Goal: Task Accomplishment & Management: Use online tool/utility

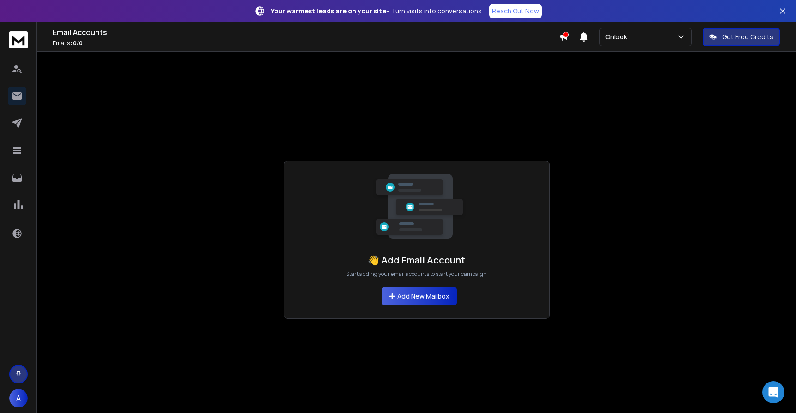
click at [668, 132] on div "👋 Add Email Account Start adding your email accounts to start your campaign Add…" at bounding box center [417, 240] width 730 height 358
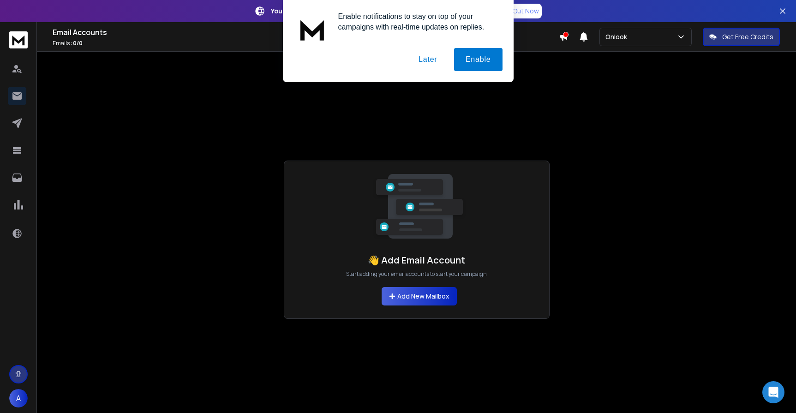
click at [426, 60] on button "Later" at bounding box center [428, 59] width 42 height 23
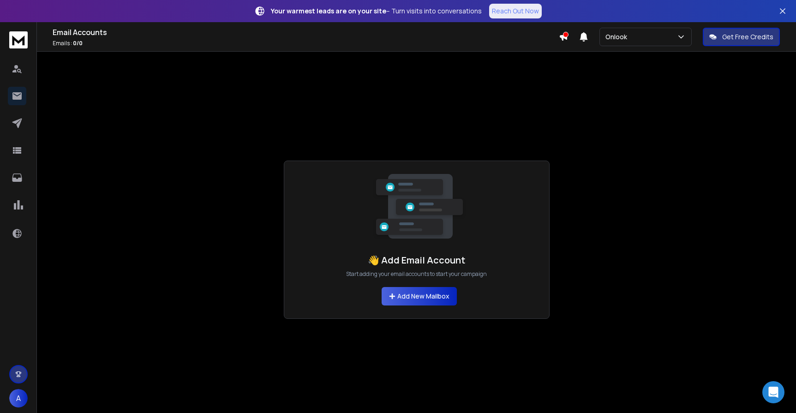
click at [510, 11] on p "Reach Out Now" at bounding box center [515, 10] width 47 height 9
click at [564, 40] on icon at bounding box center [563, 36] width 9 height 9
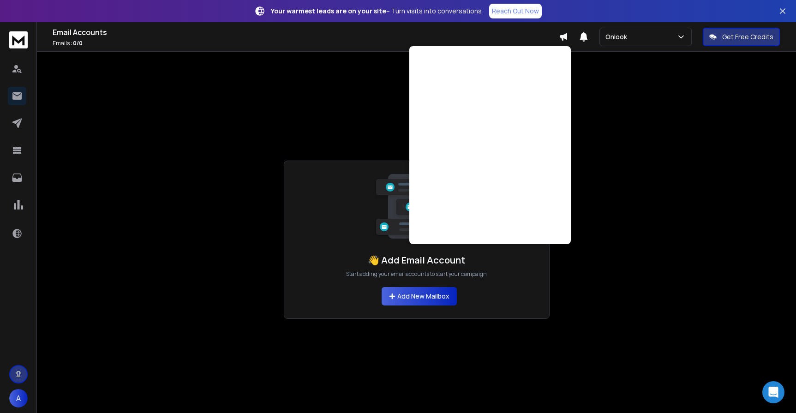
click at [197, 148] on div "👋 Add Email Account Start adding your email accounts to start your campaign Add…" at bounding box center [417, 240] width 730 height 358
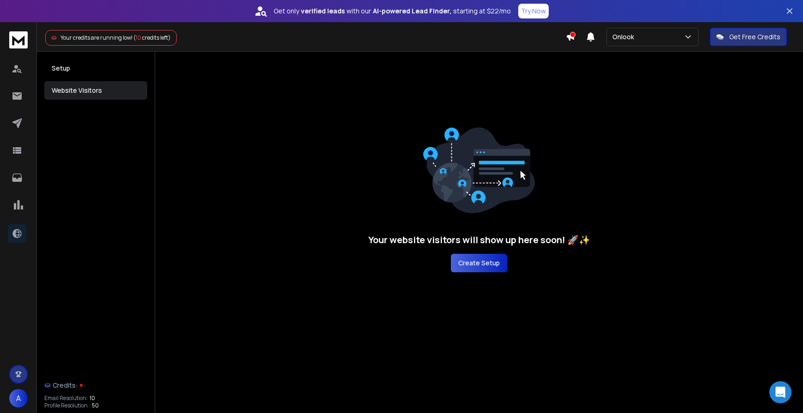
click at [484, 260] on button "Create Setup" at bounding box center [479, 263] width 56 height 18
